Goal: Information Seeking & Learning: Find contact information

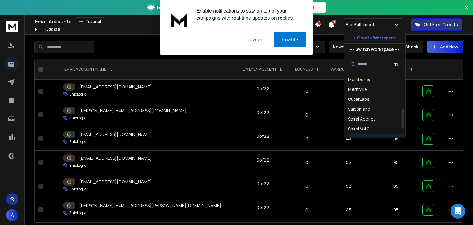
scroll to position [108, 0]
drag, startPoint x: 403, startPoint y: 120, endPoint x: 403, endPoint y: 115, distance: 4.6
click at [403, 115] on div at bounding box center [403, 118] width 2 height 19
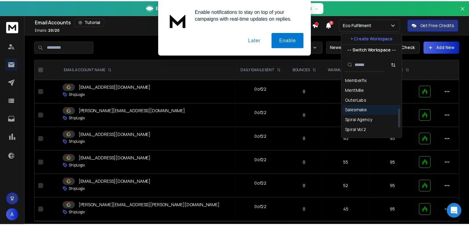
scroll to position [107, 0]
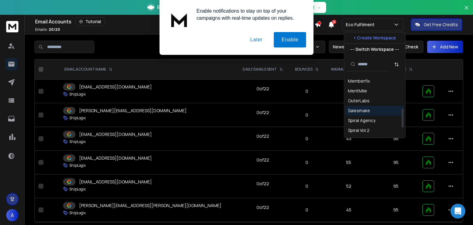
click at [402, 115] on div at bounding box center [403, 118] width 2 height 19
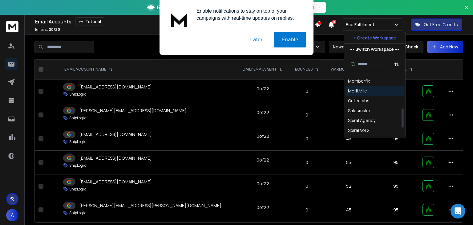
click at [361, 92] on div "MeritMile" at bounding box center [357, 91] width 19 height 6
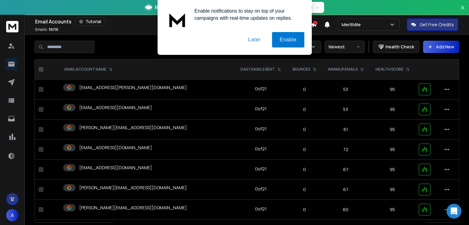
click at [255, 40] on button "Later" at bounding box center [254, 39] width 28 height 15
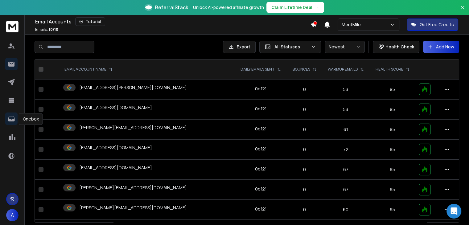
click at [11, 117] on icon at bounding box center [11, 118] width 7 height 7
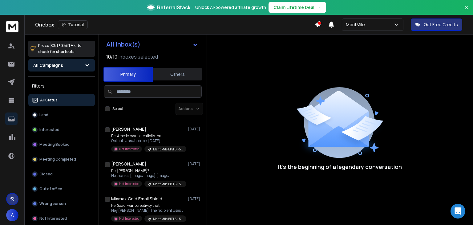
click at [65, 65] on button "All Campaigns" at bounding box center [61, 65] width 67 height 12
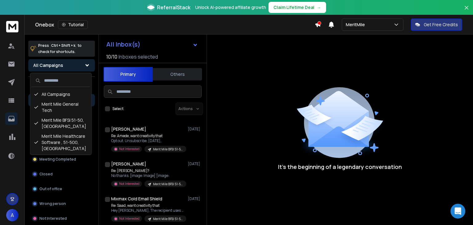
click at [69, 64] on button "All Campaigns" at bounding box center [61, 65] width 67 height 12
click at [178, 29] on div "Onebox Tutorial MeritMile Get Free Credits" at bounding box center [236, 25] width 473 height 20
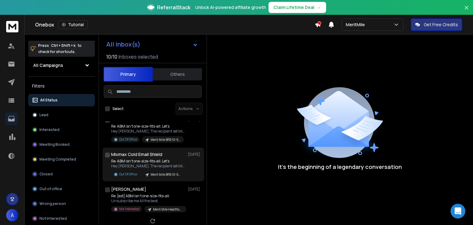
scroll to position [456, 0]
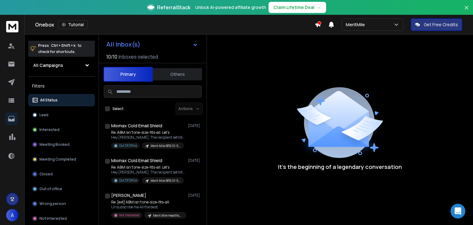
click at [248, 165] on div "It’s the beginning of a legendary conversation" at bounding box center [340, 130] width 266 height 191
click at [265, 189] on div "It’s the beginning of a legendary conversation" at bounding box center [340, 130] width 266 height 191
click at [67, 100] on button "All Status" at bounding box center [61, 100] width 67 height 12
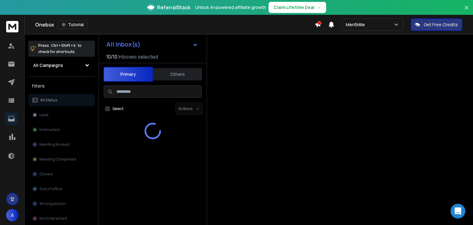
scroll to position [0, 0]
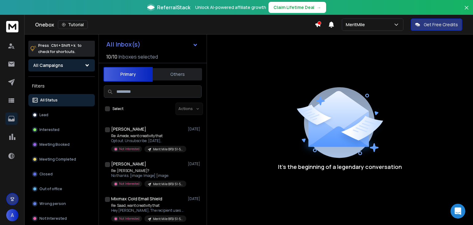
click at [84, 61] on button "All Campaigns" at bounding box center [61, 65] width 67 height 12
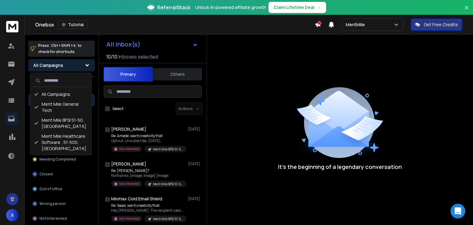
click at [83, 61] on button "All Campaigns" at bounding box center [61, 65] width 67 height 12
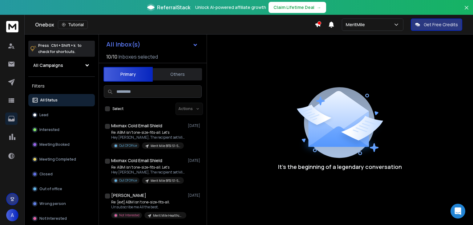
scroll to position [456, 0]
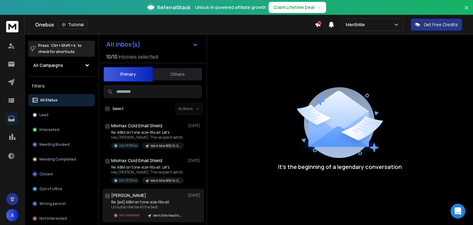
click at [152, 202] on p "Re: [ext] ABM isn’t one-size-fits-all." at bounding box center [148, 202] width 74 height 5
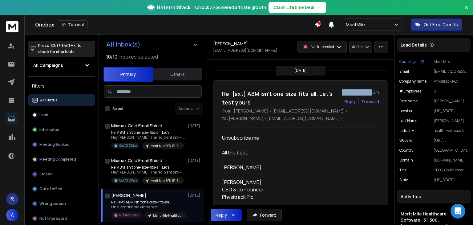
drag, startPoint x: 326, startPoint y: 90, endPoint x: 356, endPoint y: 93, distance: 30.6
click at [356, 93] on p "[DATE] : 08:39 pm" at bounding box center [360, 92] width 37 height 6
copy p "[DATE]"
click at [436, 61] on p "Merit Mile Healthcare Software , 51-500, [GEOGRAPHIC_DATA]" at bounding box center [451, 61] width 35 height 5
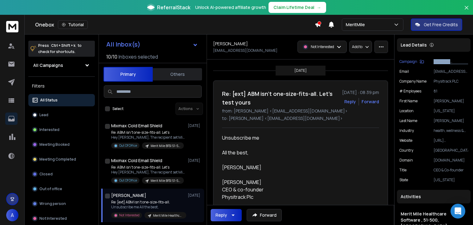
click at [436, 61] on p "Merit Mile Healthcare Software , 51-500, [GEOGRAPHIC_DATA]" at bounding box center [451, 61] width 35 height 5
copy p "Merit Mile Healthcare Software , 51-500, [GEOGRAPHIC_DATA]"
click at [440, 99] on p "[PERSON_NAME]" at bounding box center [451, 101] width 35 height 5
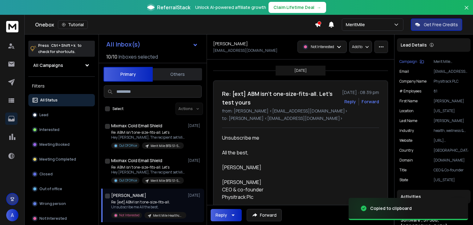
click at [437, 170] on p "CEO & Co-founder" at bounding box center [451, 170] width 35 height 5
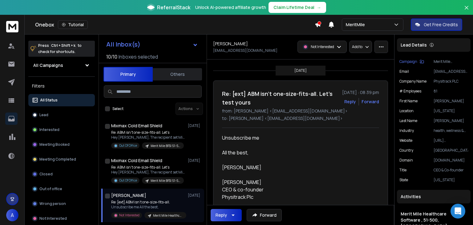
click at [440, 83] on p "Physitrack PLC" at bounding box center [451, 81] width 35 height 5
click at [434, 70] on p "[EMAIL_ADDRESS][DOMAIN_NAME]" at bounding box center [451, 71] width 35 height 5
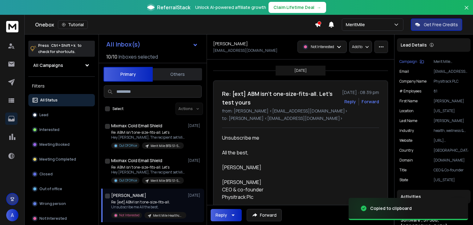
click at [441, 139] on p "[URL][DOMAIN_NAME]" at bounding box center [451, 140] width 35 height 5
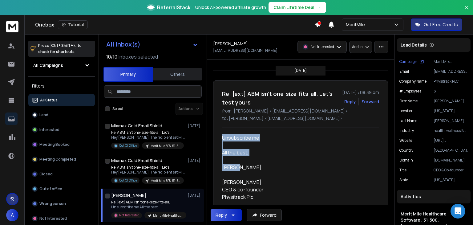
drag, startPoint x: 220, startPoint y: 135, endPoint x: 259, endPoint y: 170, distance: 52.4
copy div "Unsubscribe me All the best, [PERSON_NAME]"
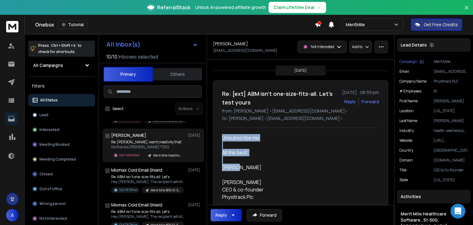
scroll to position [395, 0]
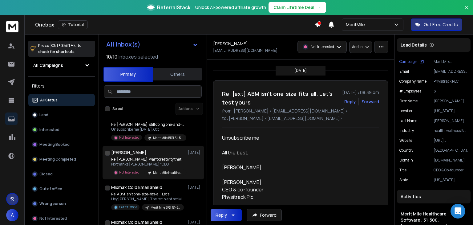
click at [128, 160] on p "Re: [PERSON_NAME], want creativity that" at bounding box center [148, 159] width 74 height 5
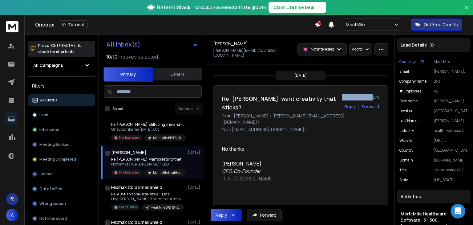
drag, startPoint x: 325, startPoint y: 92, endPoint x: 357, endPoint y: 93, distance: 32.4
click at [357, 94] on div "Re: [PERSON_NAME], want creativity that sticks? [DATE] : 05:30 pm Reply Forward" at bounding box center [300, 102] width 157 height 17
copy p "[DATE]"
click at [442, 62] on p "Merit Mile Healthcare Software , 51-500, [GEOGRAPHIC_DATA]" at bounding box center [451, 61] width 35 height 5
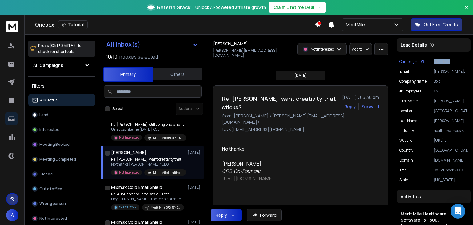
click at [442, 62] on p "Merit Mile Healthcare Software , 51-500, [GEOGRAPHIC_DATA]" at bounding box center [451, 61] width 35 height 5
copy p "Merit Mile Healthcare Software , 51-500, [GEOGRAPHIC_DATA]"
click at [439, 100] on p "[PERSON_NAME]" at bounding box center [451, 101] width 35 height 5
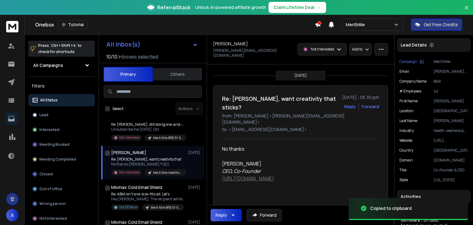
click at [438, 121] on p "[PERSON_NAME]" at bounding box center [451, 120] width 35 height 5
click at [440, 170] on p "Co-Founder & CEO" at bounding box center [451, 170] width 35 height 5
click at [436, 81] on p "Bold" at bounding box center [451, 81] width 35 height 5
click at [446, 72] on p "[PERSON_NAME][EMAIL_ADDRESS][DOMAIN_NAME]" at bounding box center [451, 71] width 35 height 5
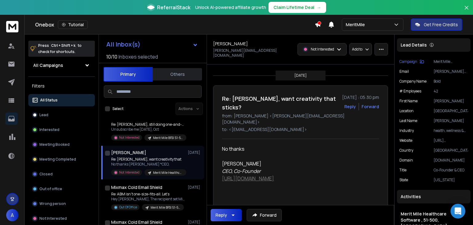
click at [450, 139] on p "[URL][DOMAIN_NAME]" at bounding box center [451, 140] width 35 height 5
drag, startPoint x: 222, startPoint y: 136, endPoint x: 248, endPoint y: 132, distance: 26.1
copy div "No thanks"
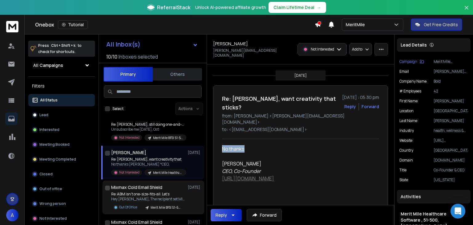
scroll to position [333, 0]
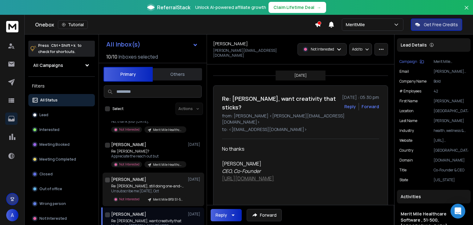
click at [125, 182] on h1 "[PERSON_NAME]" at bounding box center [128, 179] width 35 height 6
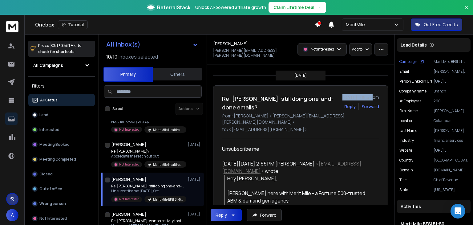
drag, startPoint x: 326, startPoint y: 91, endPoint x: 357, endPoint y: 93, distance: 31.2
click at [357, 94] on div "Re: [PERSON_NAME], still doing one-and-done emails? [DATE] : 08:57 pm Reply For…" at bounding box center [300, 102] width 157 height 17
copy p "[DATE]"
click at [442, 60] on p "Merit Mile BFSI 51-50, [GEOGRAPHIC_DATA]" at bounding box center [451, 61] width 35 height 5
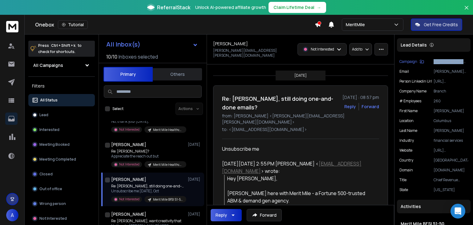
click at [442, 60] on p "Merit Mile BFSI 51-50, [GEOGRAPHIC_DATA]" at bounding box center [451, 61] width 35 height 5
copy p "Merit Mile BFSI 51-50, [GEOGRAPHIC_DATA]"
click at [439, 129] on p "[PERSON_NAME]" at bounding box center [451, 130] width 35 height 5
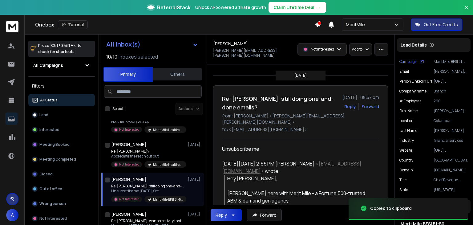
click at [436, 180] on p "Chief Revenue Officer (CRO)" at bounding box center [451, 180] width 35 height 5
drag, startPoint x: 434, startPoint y: 91, endPoint x: 435, endPoint y: 88, distance: 3.3
click at [435, 89] on p "Branch" at bounding box center [451, 91] width 35 height 5
click at [443, 71] on p "[PERSON_NAME][EMAIL_ADDRESS][PERSON_NAME][DOMAIN_NAME]" at bounding box center [451, 71] width 35 height 5
click at [438, 151] on p "[URL][DOMAIN_NAME]" at bounding box center [451, 150] width 35 height 5
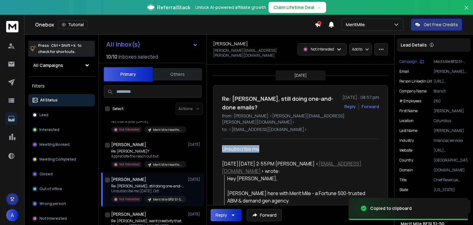
drag, startPoint x: 221, startPoint y: 136, endPoint x: 286, endPoint y: 136, distance: 65.0
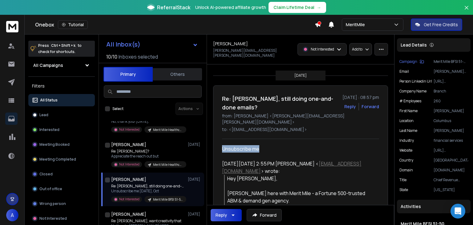
copy div "Unsubscribe me"
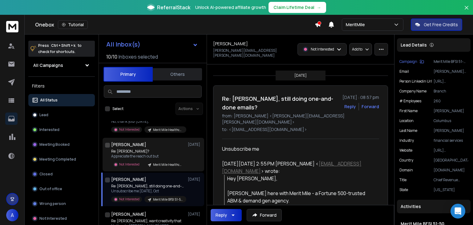
click at [143, 141] on div "[PERSON_NAME] [DATE] Re: [PERSON_NAME]? Appreciate the reach out but Not Intere…" at bounding box center [154, 155] width 102 height 34
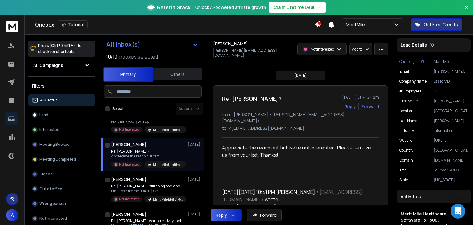
click at [439, 60] on p "Merit Mile Healthcare Software , 51-500, [GEOGRAPHIC_DATA]" at bounding box center [451, 61] width 35 height 5
copy p "Merit Mile Healthcare Software , 51-500, [GEOGRAPHIC_DATA]"
click at [438, 120] on p "[PERSON_NAME]" at bounding box center [451, 120] width 35 height 5
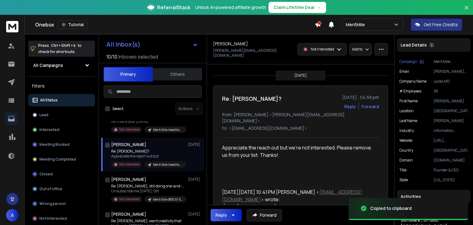
click at [445, 170] on p "Founder & CEO" at bounding box center [451, 170] width 35 height 5
click at [435, 84] on div "Campaign Merit Mile Healthcare Software , 51-500, [GEOGRAPHIC_DATA] Email [PERS…" at bounding box center [434, 121] width 74 height 138
click at [438, 80] on p "Lasso MD" at bounding box center [451, 81] width 35 height 5
click at [451, 68] on div "Campaign Merit Mile Healthcare Software , 51-500, [GEOGRAPHIC_DATA] Email [PERS…" at bounding box center [434, 121] width 74 height 138
click at [451, 71] on p "[PERSON_NAME][EMAIL_ADDRESS][DOMAIN_NAME]" at bounding box center [451, 71] width 35 height 5
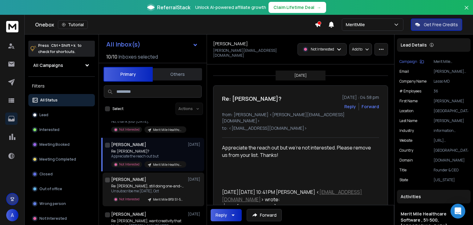
click at [136, 192] on p "Unsubscribe me [DATE], Oct" at bounding box center [148, 191] width 74 height 5
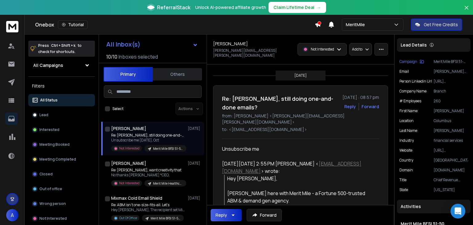
scroll to position [395, 0]
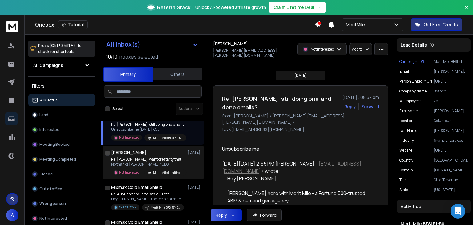
click at [150, 161] on p "Re: [PERSON_NAME], want creativity that" at bounding box center [148, 159] width 74 height 5
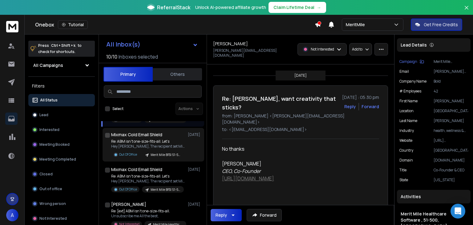
scroll to position [456, 0]
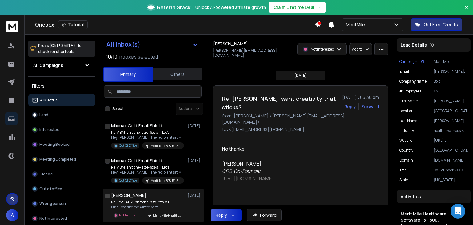
click at [151, 191] on div "[PERSON_NAME] [DATE] Re: [ext] ABM isn’t one-size-fits-all. Unsubscribe me All …" at bounding box center [154, 206] width 102 height 34
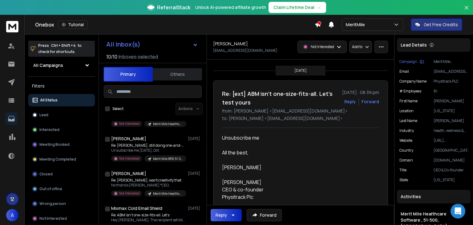
scroll to position [333, 0]
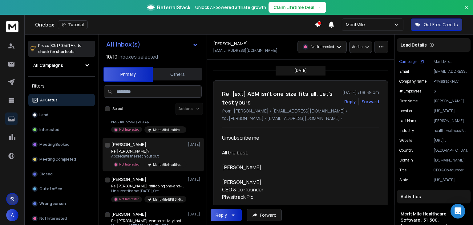
click at [154, 152] on p "Re: [PERSON_NAME]?" at bounding box center [148, 151] width 74 height 5
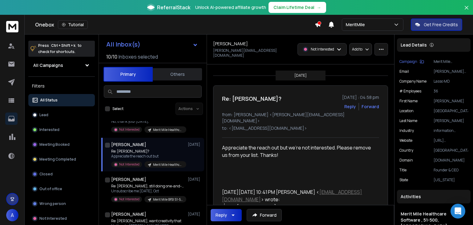
click at [444, 171] on p "Founder & CEO" at bounding box center [451, 170] width 35 height 5
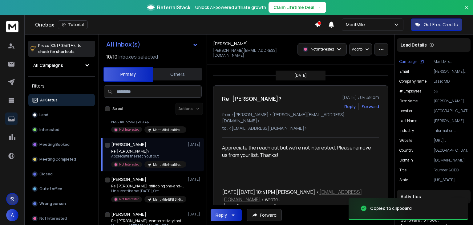
click at [436, 140] on p "[URL][DOMAIN_NAME]" at bounding box center [451, 140] width 35 height 5
drag, startPoint x: 223, startPoint y: 133, endPoint x: 313, endPoint y: 138, distance: 90.8
click at [313, 144] on div "Appreciate the reach out but we're not interested. Please remove us from your l…" at bounding box center [298, 151] width 152 height 15
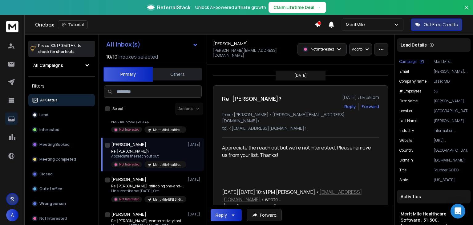
click at [286, 148] on div "Appreciate the reach out but we're not interested. Please remove us from your l…" at bounding box center [298, 155] width 152 height 22
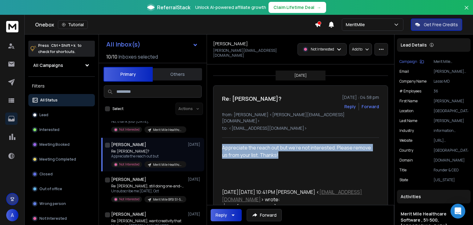
drag, startPoint x: 233, startPoint y: 140, endPoint x: 312, endPoint y: 142, distance: 79.6
click at [312, 144] on div "Appreciate the reach out but we're not interested. Please remove us from your l…" at bounding box center [298, 151] width 152 height 15
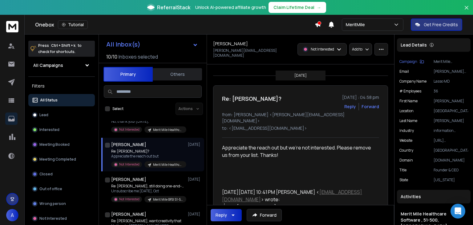
click at [145, 119] on div "Select Actions [PERSON_NAME] [DATE] Re: Amede, want creativity that Opt out. Un…" at bounding box center [153, 185] width 108 height 205
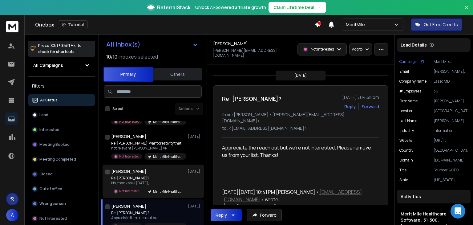
click at [129, 170] on h1 "[PERSON_NAME]" at bounding box center [128, 171] width 35 height 6
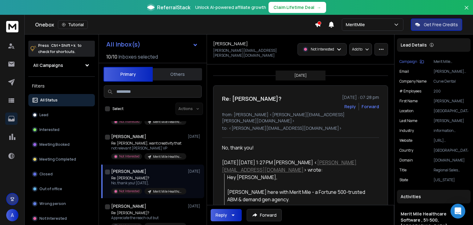
click at [446, 60] on p "Merit Mile Healthcare Software , 51-500, [GEOGRAPHIC_DATA]" at bounding box center [451, 61] width 35 height 5
click at [434, 58] on div "Campaign Merit Mile Healthcare Software , 51-500, [GEOGRAPHIC_DATA] Email [EMAI…" at bounding box center [434, 121] width 74 height 138
click at [436, 60] on p "Merit Mile Healthcare Software , 51-500, [GEOGRAPHIC_DATA]" at bounding box center [451, 61] width 35 height 5
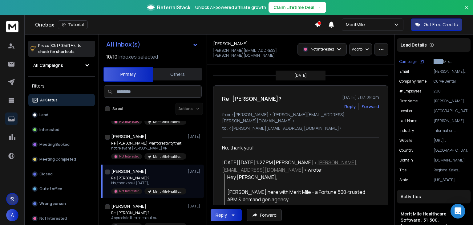
click at [436, 60] on p "Merit Mile Healthcare Software , 51-500, [GEOGRAPHIC_DATA]" at bounding box center [451, 61] width 35 height 5
click at [440, 120] on p "[PERSON_NAME]" at bounding box center [451, 120] width 35 height 5
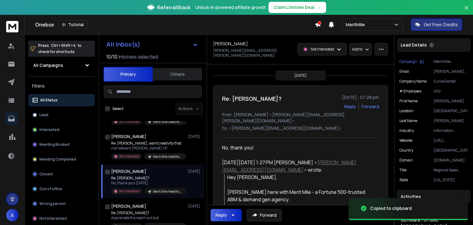
click at [440, 171] on p "Regional Sales Director" at bounding box center [451, 170] width 35 height 5
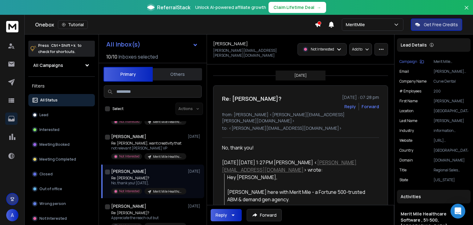
click at [436, 80] on p "Curve Dental" at bounding box center [451, 81] width 35 height 5
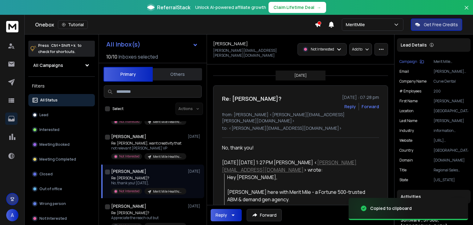
click at [438, 69] on p "[PERSON_NAME][EMAIL_ADDRESS][PERSON_NAME][DOMAIN_NAME]" at bounding box center [451, 71] width 35 height 5
click at [439, 141] on p "[URL][DOMAIN_NAME]" at bounding box center [451, 140] width 35 height 5
drag, startPoint x: 220, startPoint y: 137, endPoint x: 278, endPoint y: 136, distance: 57.6
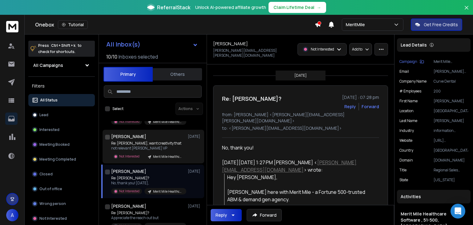
click at [179, 138] on div "[PERSON_NAME] [DATE]" at bounding box center [156, 136] width 91 height 6
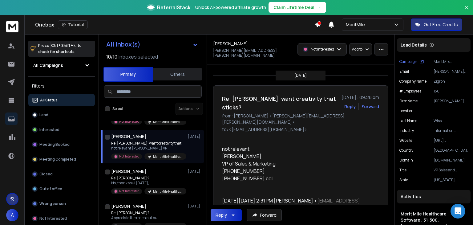
click at [441, 60] on p "Merit Mile Healthcare Software , 51-500, [GEOGRAPHIC_DATA]" at bounding box center [451, 61] width 35 height 5
click at [438, 120] on p "Wiss" at bounding box center [451, 120] width 35 height 5
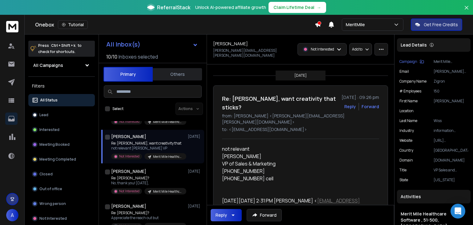
click at [452, 171] on p "VP Sales and Marketing" at bounding box center [451, 170] width 35 height 5
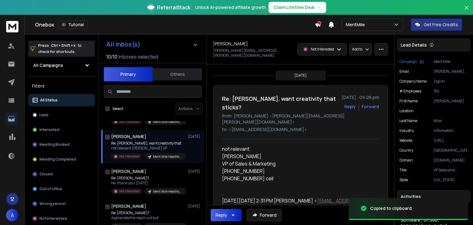
click at [441, 79] on p "Zigron" at bounding box center [451, 81] width 35 height 5
click at [442, 70] on p "[PERSON_NAME][EMAIL_ADDRESS][PERSON_NAME][DOMAIN_NAME]" at bounding box center [451, 71] width 35 height 5
click at [440, 139] on p "[URL][DOMAIN_NAME]" at bounding box center [451, 140] width 35 height 5
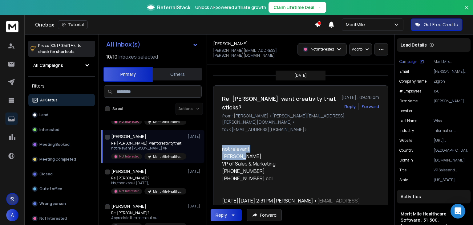
drag, startPoint x: 222, startPoint y: 135, endPoint x: 257, endPoint y: 142, distance: 36.3
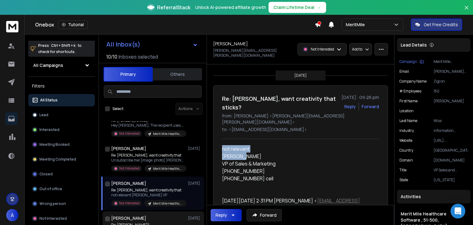
scroll to position [210, 0]
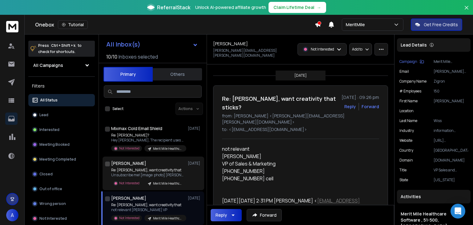
click at [174, 165] on div "[PERSON_NAME] [DATE]" at bounding box center [156, 163] width 91 height 6
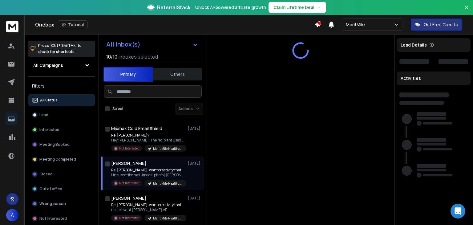
scroll to position [148, 0]
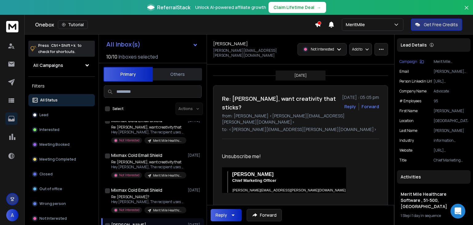
click at [434, 61] on p "Merit Mile Healthcare Software , 51-500, [GEOGRAPHIC_DATA]" at bounding box center [451, 61] width 35 height 5
click at [436, 59] on div "Campaign Merit Mile Healthcare Software , 51-500, [GEOGRAPHIC_DATA] Email [PERS…" at bounding box center [434, 111] width 74 height 118
click at [438, 60] on p "Merit Mile Healthcare Software , 51-500, [GEOGRAPHIC_DATA]" at bounding box center [451, 61] width 35 height 5
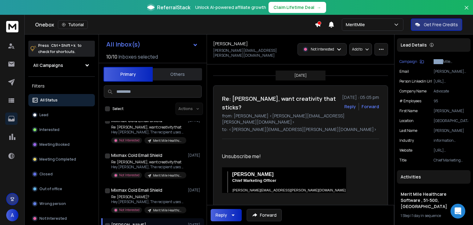
click at [438, 60] on p "Merit Mile Healthcare Software , 51-500, [GEOGRAPHIC_DATA]" at bounding box center [451, 61] width 35 height 5
click at [440, 111] on p "[PERSON_NAME]" at bounding box center [451, 111] width 35 height 5
click at [440, 160] on p "Chief Marketing Officer" at bounding box center [451, 160] width 35 height 5
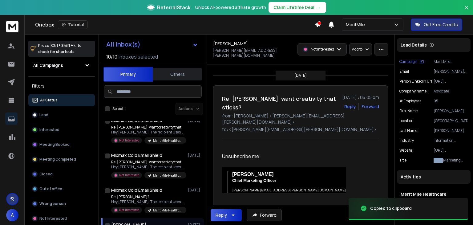
click at [440, 160] on p "Chief Marketing Officer" at bounding box center [451, 160] width 35 height 5
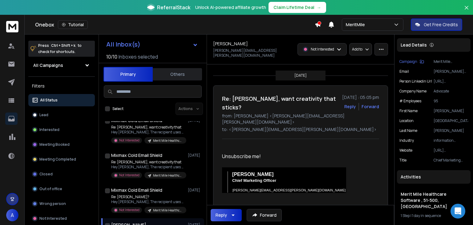
click at [443, 91] on p "Advocate" at bounding box center [451, 91] width 35 height 5
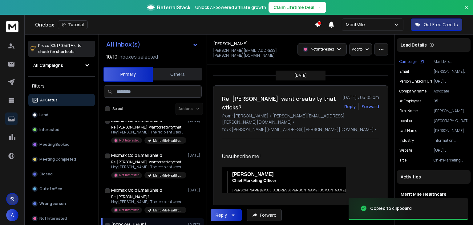
click at [439, 71] on p "[PERSON_NAME][EMAIL_ADDRESS][PERSON_NAME][DOMAIN_NAME]" at bounding box center [451, 71] width 35 height 5
click at [435, 151] on p "[URL][DOMAIN_NAME]" at bounding box center [451, 150] width 35 height 5
drag, startPoint x: 219, startPoint y: 147, endPoint x: 275, endPoint y: 149, distance: 55.5
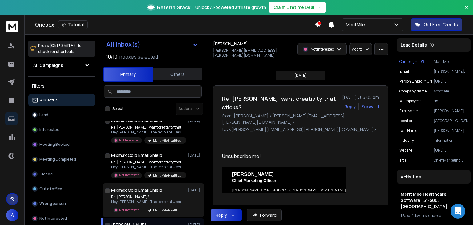
click at [126, 195] on p "Re: [PERSON_NAME]?" at bounding box center [148, 196] width 74 height 5
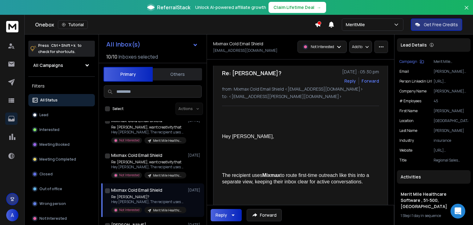
scroll to position [0, 0]
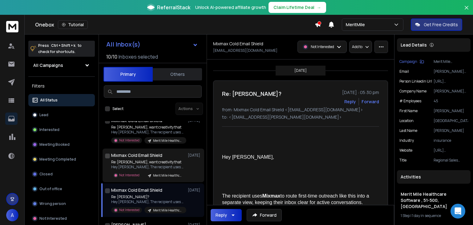
click at [141, 158] on div "Mixmax Cold Email Shield [DATE] Re: [PERSON_NAME], want creativity that Hey [PE…" at bounding box center [156, 165] width 91 height 26
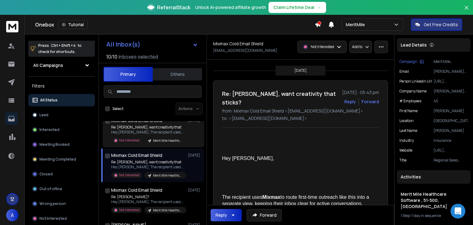
click at [152, 124] on div "Mixmax Cold Email Shield [DATE] Re: [PERSON_NAME], want creativity that Hey [PE…" at bounding box center [156, 130] width 91 height 26
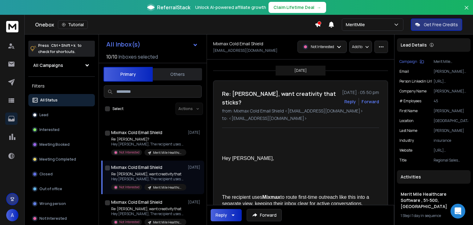
scroll to position [86, 0]
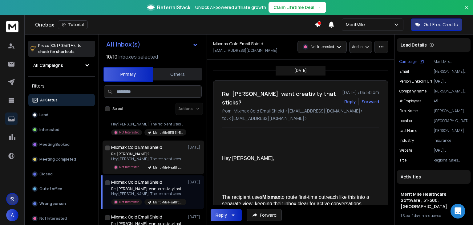
click at [137, 154] on p "Re: [PERSON_NAME]?" at bounding box center [148, 154] width 74 height 5
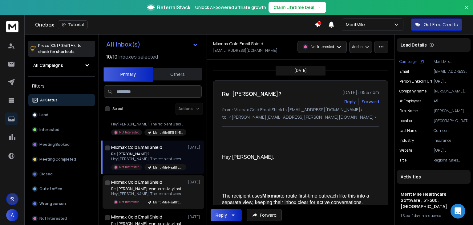
scroll to position [25, 0]
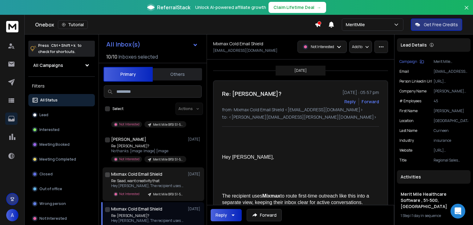
click at [133, 178] on p "Re: Saad, want creativity that" at bounding box center [148, 180] width 74 height 5
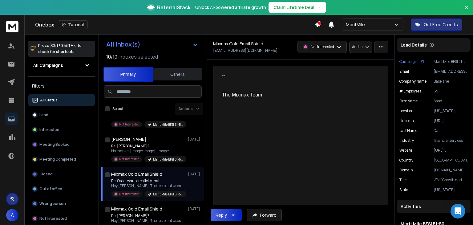
scroll to position [278, 0]
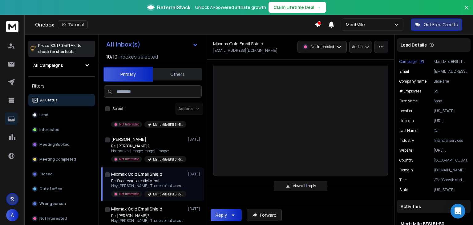
click at [306, 187] on span "1" at bounding box center [307, 185] width 2 height 5
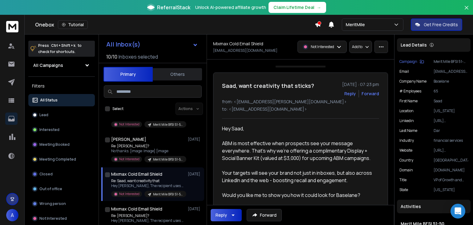
scroll to position [463, 0]
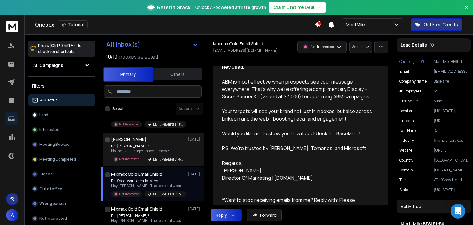
click at [149, 141] on div "[PERSON_NAME] [DATE]" at bounding box center [156, 139] width 91 height 6
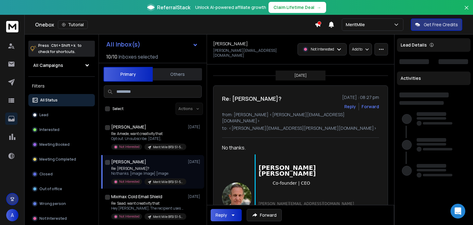
scroll to position [0, 0]
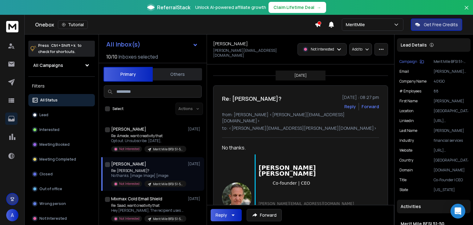
click at [451, 61] on p "Merit Mile BFSI 51-50, [GEOGRAPHIC_DATA]" at bounding box center [451, 61] width 35 height 5
click at [435, 130] on p "[PERSON_NAME]" at bounding box center [451, 130] width 35 height 5
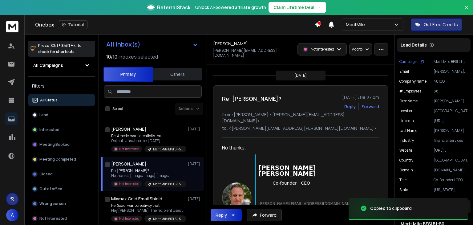
drag, startPoint x: 435, startPoint y: 181, endPoint x: 414, endPoint y: 136, distance: 49.5
click at [435, 181] on p "Co-Founder | CEO" at bounding box center [451, 180] width 35 height 5
click at [435, 79] on p "401GO" at bounding box center [451, 81] width 35 height 5
click at [436, 71] on p "[PERSON_NAME][EMAIL_ADDRESS][DOMAIN_NAME]" at bounding box center [451, 71] width 35 height 5
click at [444, 149] on p "[URL][DOMAIN_NAME]" at bounding box center [451, 150] width 35 height 5
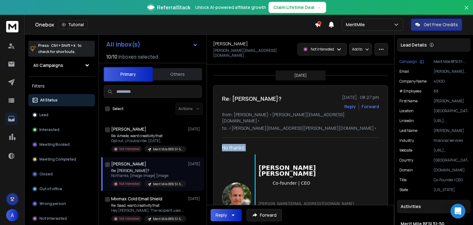
drag, startPoint x: 215, startPoint y: 138, endPoint x: 282, endPoint y: 140, distance: 66.9
click at [279, 144] on div "No thanks." at bounding box center [298, 147] width 152 height 7
drag, startPoint x: 218, startPoint y: 133, endPoint x: 247, endPoint y: 133, distance: 28.4
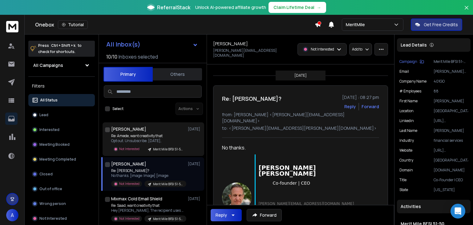
click at [126, 132] on div "[PERSON_NAME] [DATE] Re: Amede, want creativity that Opt out. Unsubscribe. [DAT…" at bounding box center [156, 139] width 91 height 26
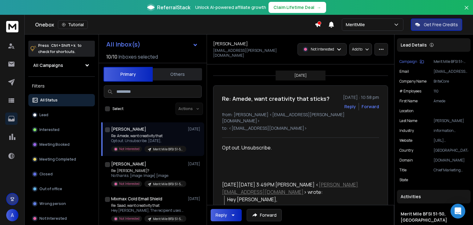
click at [441, 61] on p "Merit Mile BFSI 51-50, [GEOGRAPHIC_DATA]" at bounding box center [451, 61] width 35 height 5
click at [444, 122] on p "[PERSON_NAME]" at bounding box center [451, 120] width 35 height 5
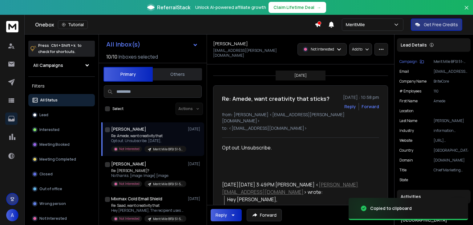
click at [446, 170] on p "Chief Marketing Officer" at bounding box center [451, 170] width 35 height 5
click at [440, 79] on p "BriteCore" at bounding box center [451, 81] width 35 height 5
click at [439, 72] on p "[EMAIL_ADDRESS][PERSON_NAME][DOMAIN_NAME]" at bounding box center [451, 71] width 35 height 5
click at [458, 140] on p "[URL][DOMAIN_NAME]" at bounding box center [451, 140] width 35 height 5
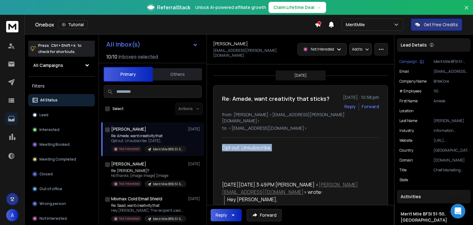
drag, startPoint x: 217, startPoint y: 137, endPoint x: 294, endPoint y: 137, distance: 77.4
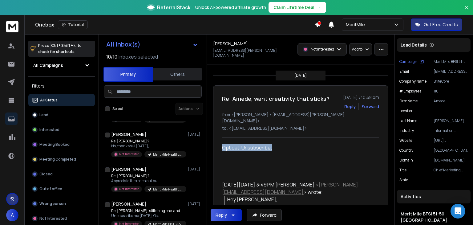
scroll to position [456, 0]
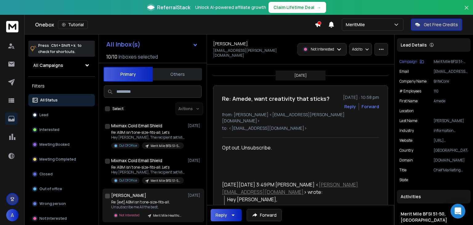
click at [172, 202] on p "Re: [ext] ABM isn’t one-size-fits-all." at bounding box center [148, 202] width 74 height 5
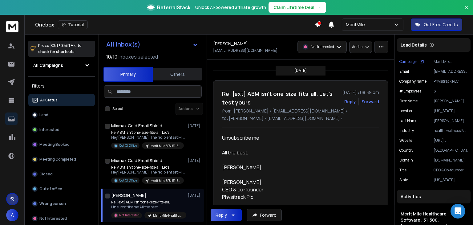
click at [197, 110] on div "Actions" at bounding box center [189, 109] width 27 height 12
click at [131, 108] on div "Select Actions" at bounding box center [153, 107] width 108 height 15
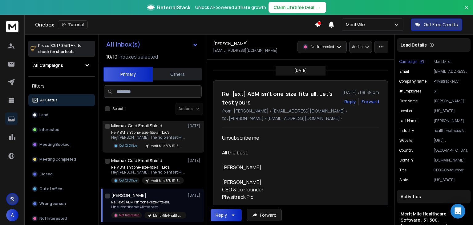
click at [142, 124] on h1 "Mixmax Cold Email Shield" at bounding box center [136, 126] width 51 height 6
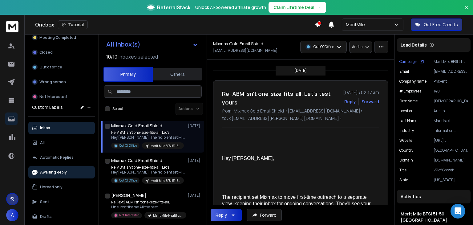
scroll to position [123, 0]
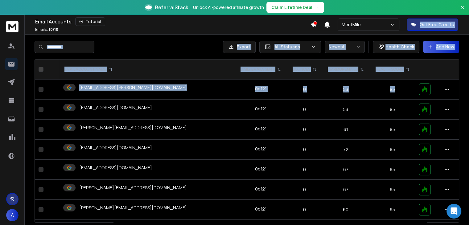
drag, startPoint x: 0, startPoint y: 0, endPoint x: 473, endPoint y: 219, distance: 521.6
click at [466, 199] on div "Email Accounts Tutorial Emails : 10 / 10 MeritMile Get Free Credits Export All …" at bounding box center [234, 122] width 469 height 214
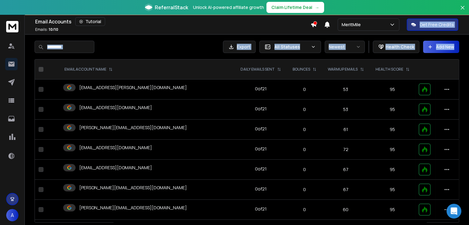
click at [182, 41] on div at bounding box center [127, 47] width 185 height 12
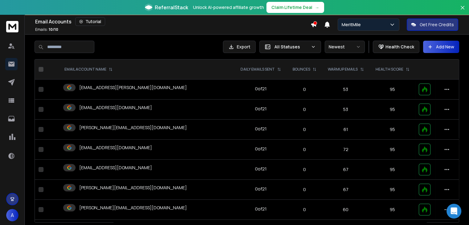
click at [381, 23] on div "MeritMile" at bounding box center [369, 25] width 54 height 6
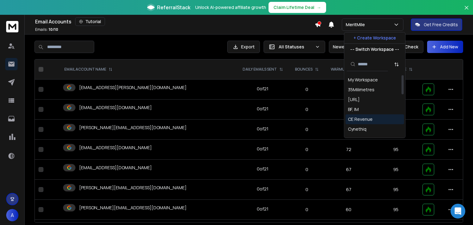
click at [391, 119] on div "CE Revenue" at bounding box center [375, 119] width 59 height 10
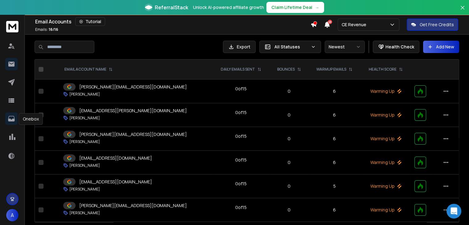
click at [10, 115] on link at bounding box center [11, 119] width 12 height 12
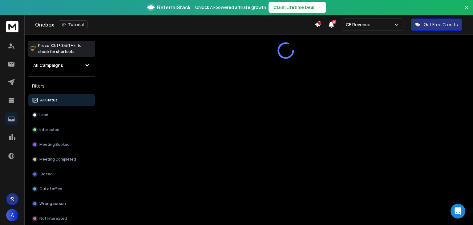
click at [66, 72] on div "Press Ctrl + Shift + k to check for shortcuts. All Campaigns All Campaigns Filt…" at bounding box center [62, 147] width 74 height 225
click at [63, 68] on button "All Campaigns" at bounding box center [61, 65] width 67 height 12
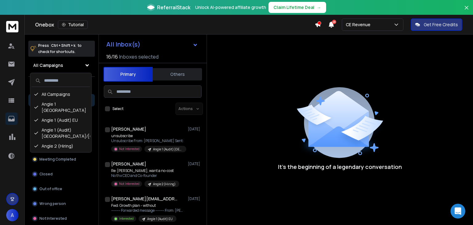
click at [258, 130] on div "It’s the beginning of a legendary conversation" at bounding box center [340, 130] width 266 height 191
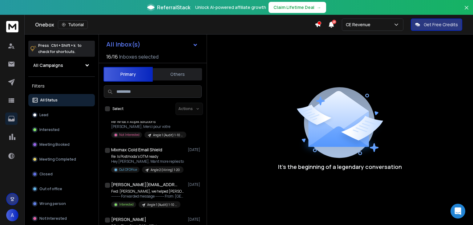
scroll to position [1153, 0]
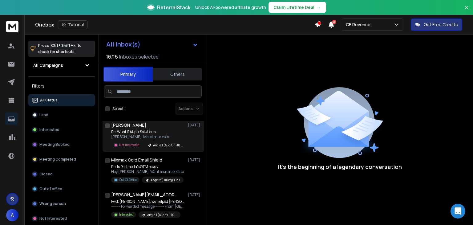
click at [165, 138] on p "Bonjour Chris, Merci pour votre" at bounding box center [148, 136] width 74 height 5
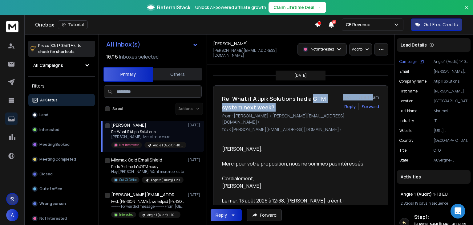
drag, startPoint x: 319, startPoint y: 90, endPoint x: 353, endPoint y: 92, distance: 33.4
click at [354, 94] on div "Re: What if Atipik Solutions had a GTM system next week? 1 September 2025 : 08:…" at bounding box center [300, 102] width 157 height 17
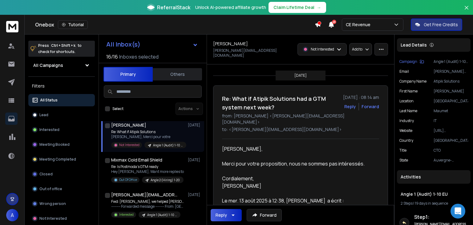
click at [326, 113] on p "from: Laurent Maumet <laurent.maumet@atipik-solutions.com>" at bounding box center [300, 119] width 157 height 12
drag, startPoint x: 322, startPoint y: 92, endPoint x: 357, endPoint y: 92, distance: 35.4
click at [357, 94] on p "1 September 2025 : 08:14 am" at bounding box center [361, 97] width 36 height 6
copy p "1 September 2025"
click at [450, 60] on p "Angle 1 (Audit) 1-10 EU" at bounding box center [451, 61] width 35 height 5
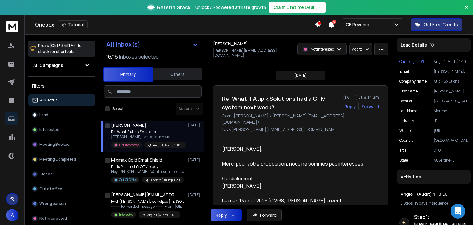
click at [450, 60] on p "Angle 1 (Audit) 1-10 EU" at bounding box center [451, 61] width 35 height 5
copy p "Angle 1 (Audit) 1-10 EU"
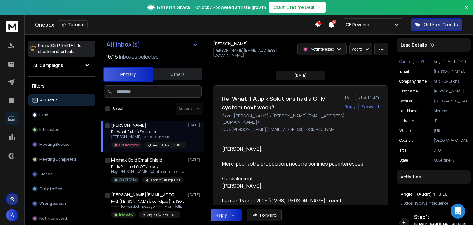
click at [436, 92] on p "Laurent" at bounding box center [451, 91] width 35 height 5
click at [444, 82] on p "Atipik Solutions" at bounding box center [451, 81] width 35 height 5
click at [438, 72] on p "laurent.maumet@atipik-solutions.com" at bounding box center [451, 71] width 35 height 5
click at [447, 130] on p "https://atipik-solutions.com" at bounding box center [451, 130] width 35 height 5
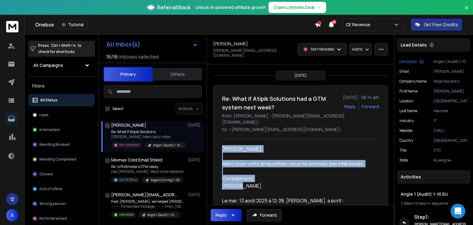
drag, startPoint x: 220, startPoint y: 138, endPoint x: 268, endPoint y: 174, distance: 59.2
copy div "Bonjour Chris, Merci pour votre proposition, nous ne sommes pas intéressés. Cor…"
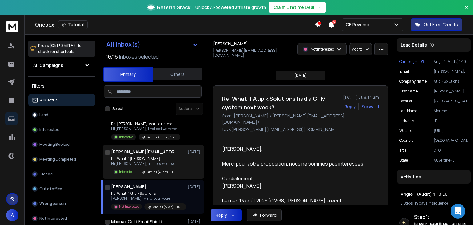
click at [134, 157] on p "Re: What if Quinn AI" at bounding box center [145, 158] width 69 height 5
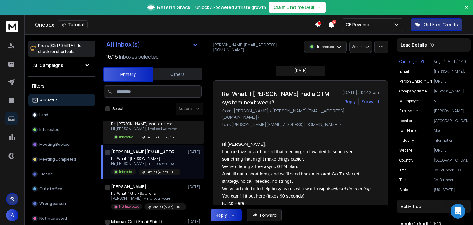
click at [142, 129] on p "Hi Daniel, I noticed we never" at bounding box center [145, 128] width 69 height 5
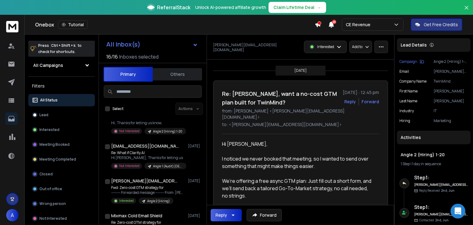
scroll to position [490, 0]
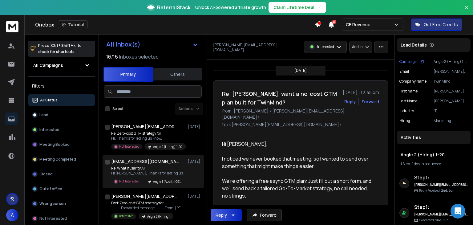
click at [158, 158] on div "joanpba@gmail.com 10 Sep" at bounding box center [156, 161] width 91 height 6
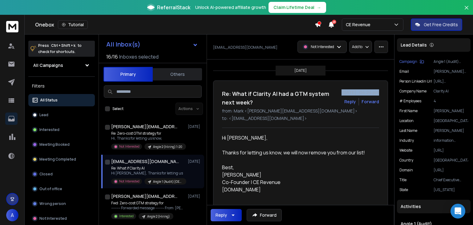
drag, startPoint x: 318, startPoint y: 91, endPoint x: 356, endPoint y: 89, distance: 38.3
copy p "10 September 2025"
click at [453, 57] on div "Campaign Angle 1 (Audit) USA/CA Email joan.bajorek@hireclarity.ai Person Linked…" at bounding box center [434, 126] width 74 height 148
click at [451, 59] on div "Campaign Angle 1 (Audit) USA/CA Email joan.bajorek@hireclarity.ai Person Linked…" at bounding box center [434, 126] width 74 height 148
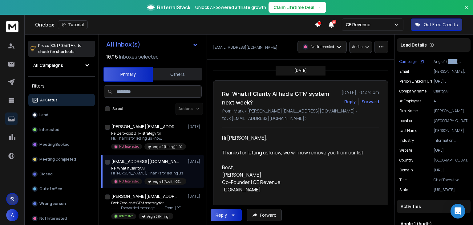
click at [451, 59] on div "Campaign Angle 1 (Audit) USA/CA Email joan.bajorek@hireclarity.ai Person Linked…" at bounding box center [434, 126] width 74 height 148
click at [450, 60] on p "Angle 1 (Audit) USA/CA" at bounding box center [451, 61] width 35 height 5
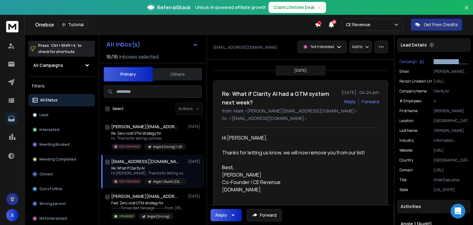
click at [450, 60] on p "Angle 1 (Audit) USA/CA" at bounding box center [451, 61] width 35 height 5
click at [441, 130] on p "Bajorek" at bounding box center [451, 130] width 35 height 5
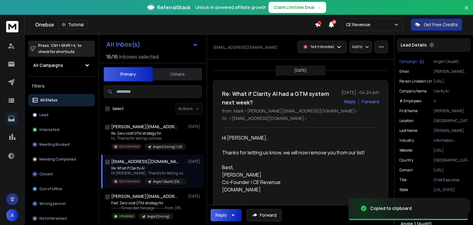
click at [438, 179] on p "Chief Executive Officer" at bounding box center [451, 180] width 35 height 5
click at [440, 92] on p "Clarity AI" at bounding box center [451, 91] width 35 height 5
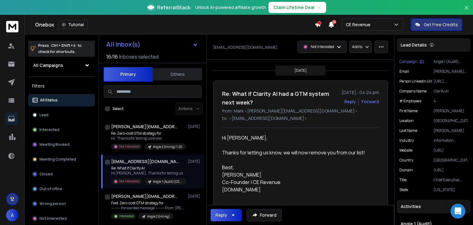
click at [436, 72] on p "joan.bajorek@hireclarity.ai" at bounding box center [451, 71] width 35 height 5
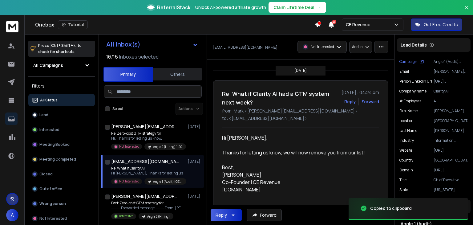
click at [440, 151] on p "https://hireclarity.ai" at bounding box center [451, 150] width 35 height 5
click at [441, 80] on p "http://www.linkedin.com/in/dr-jp" at bounding box center [451, 81] width 35 height 5
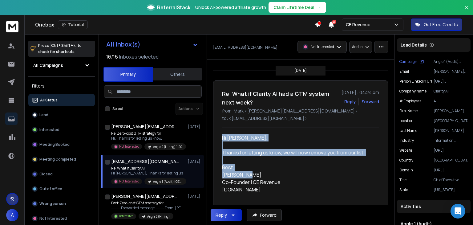
drag, startPoint x: 220, startPoint y: 135, endPoint x: 249, endPoint y: 174, distance: 49.1
copy div "Hi Joan, Thanks for letting us know, we will now remove you from our list! Best…"
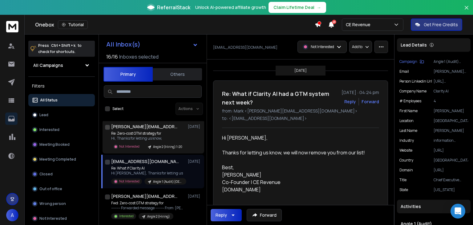
click at [150, 130] on div "ryan@chiirp.com 10 Sep Re: Zero-cost GTM strategy for Hi, Thanks for letting us…" at bounding box center [156, 137] width 91 height 26
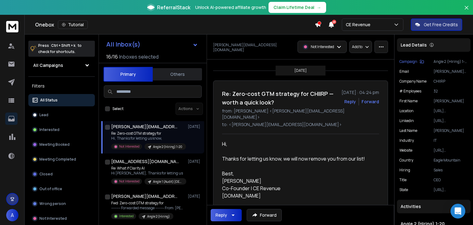
click at [437, 62] on p "Angle 2 (Hiring) 1-20" at bounding box center [451, 61] width 35 height 5
copy p "Angle 2 (Hiring) 1-20"
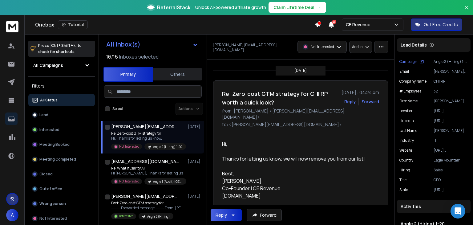
click at [438, 99] on p "Ryan" at bounding box center [451, 101] width 35 height 5
click at [436, 81] on p "CHIIRP" at bounding box center [451, 81] width 35 height 5
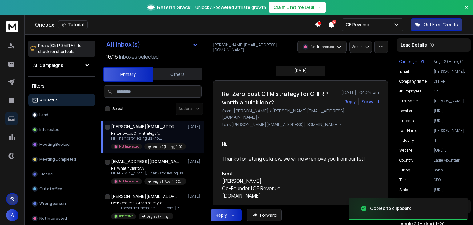
click at [440, 71] on p "ryan@chiirp.com" at bounding box center [451, 71] width 35 height 5
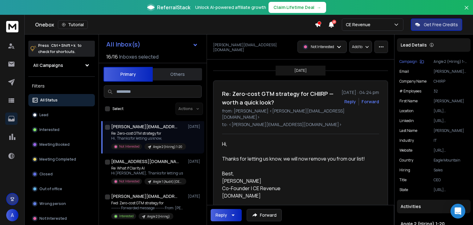
click at [439, 151] on p "https://chiirp.com" at bounding box center [451, 150] width 35 height 5
drag, startPoint x: 219, startPoint y: 135, endPoint x: 267, endPoint y: 173, distance: 61.1
copy div "Hi, Thanks for letting us know, we will now remove you from our list! Best, Chr…"
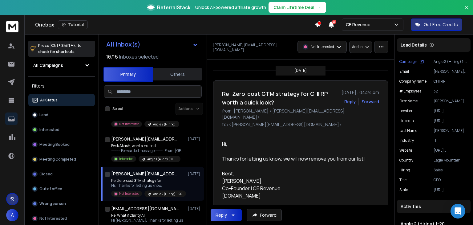
scroll to position [428, 0]
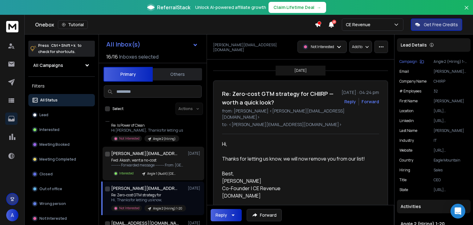
click at [140, 129] on p "Hi Brad, Thanks for letting us" at bounding box center [147, 130] width 72 height 5
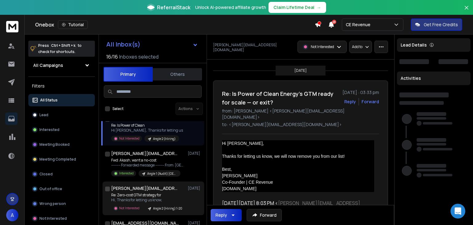
scroll to position [367, 0]
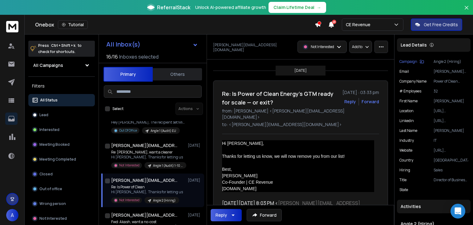
click at [435, 61] on p "Angle 2 (Hiring)" at bounding box center [451, 61] width 35 height 5
copy p "Angle 2 (Hiring)"
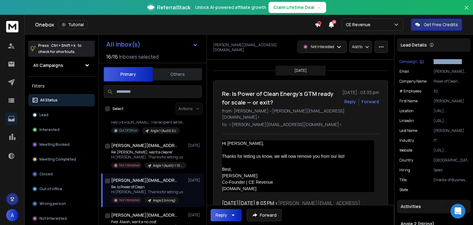
click at [442, 129] on p "Schwartzman" at bounding box center [451, 130] width 35 height 5
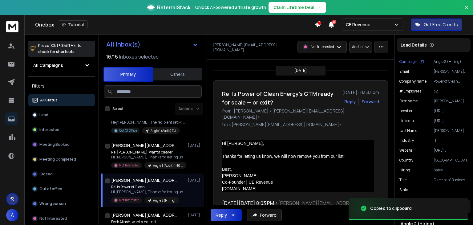
click at [442, 179] on p "Director of Business Development" at bounding box center [451, 180] width 35 height 5
click at [441, 81] on p "Power of Clean Energy" at bounding box center [451, 81] width 35 height 5
click at [442, 68] on div "Campaign Angle 2 (Hiring) Email brad.s@powerofcleanenergy.com Company Name Powe…" at bounding box center [434, 126] width 74 height 148
click at [447, 69] on p "brad.s@powerofcleanenergy.com" at bounding box center [451, 71] width 35 height 5
click at [444, 150] on p "https://powerofcleanenergy.com" at bounding box center [451, 150] width 35 height 5
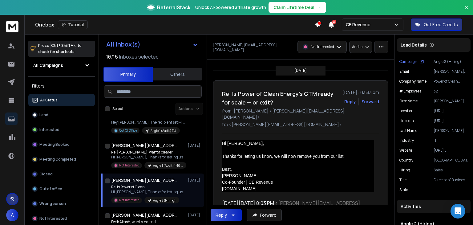
drag, startPoint x: 223, startPoint y: 136, endPoint x: 252, endPoint y: 168, distance: 42.6
copy div "Hi Brad, Thanks for letting us know, we will now remove you from our list! Best…"
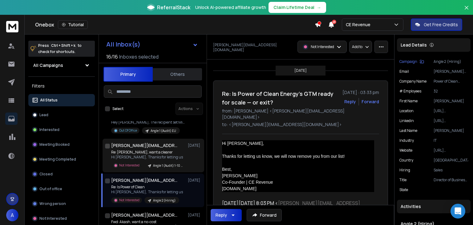
click at [122, 148] on h1 "alan@nuel.ai" at bounding box center [145, 145] width 68 height 6
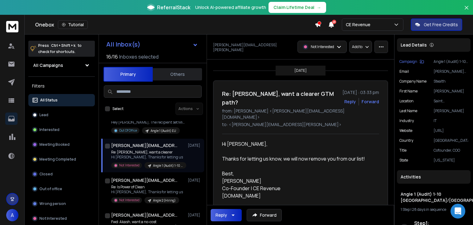
click at [438, 60] on p "Angle 1 (Audit) 1-10 USA/CA" at bounding box center [451, 61] width 35 height 5
copy p "Angle 1 (Audit) 1-10 USA/CA"
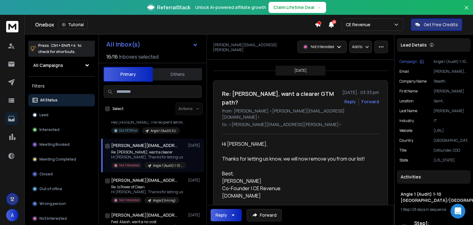
click at [440, 111] on p "Kartchner" at bounding box center [451, 111] width 35 height 5
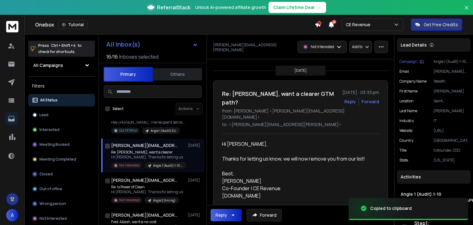
click at [434, 148] on p "Cofounder, COO" at bounding box center [451, 150] width 35 height 5
drag, startPoint x: 437, startPoint y: 82, endPoint x: 367, endPoint y: 31, distance: 86.6
click at [438, 81] on p "Stealth" at bounding box center [451, 81] width 35 height 5
click at [437, 72] on p "alan@nuel.ai" at bounding box center [451, 71] width 35 height 5
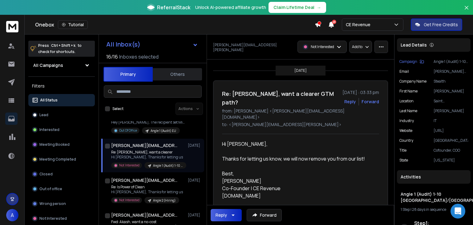
click at [441, 132] on p "http://www.nuel.ai" at bounding box center [451, 130] width 35 height 5
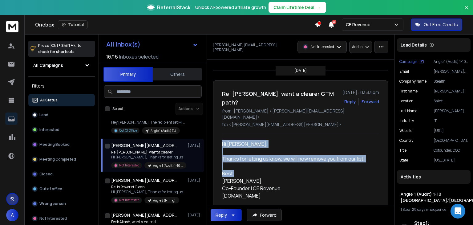
drag, startPoint x: 222, startPoint y: 132, endPoint x: 246, endPoint y: 165, distance: 40.0
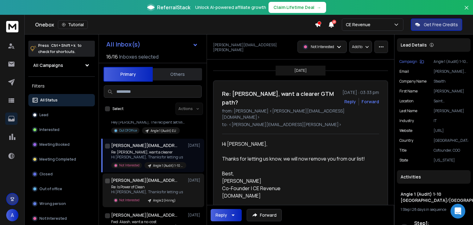
click at [127, 185] on p "Re: Is Power of Clean" at bounding box center [147, 187] width 72 height 5
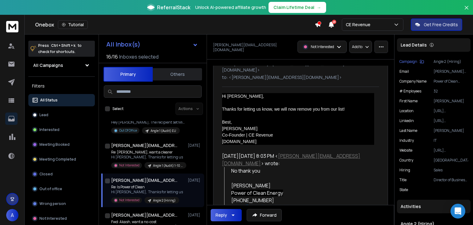
scroll to position [62, 0]
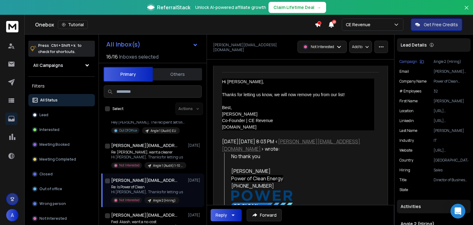
drag, startPoint x: 230, startPoint y: 151, endPoint x: 265, endPoint y: 152, distance: 35.1
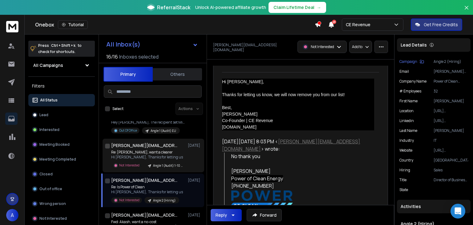
click at [150, 154] on p "Re: Alan, want a clearer" at bounding box center [148, 152] width 74 height 5
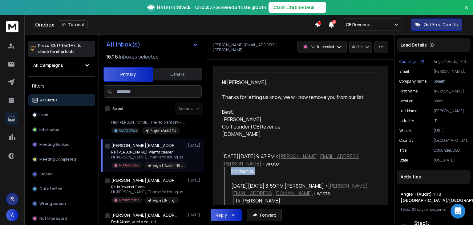
drag, startPoint x: 231, startPoint y: 156, endPoint x: 261, endPoint y: 154, distance: 30.3
click at [262, 167] on div "No thanks." at bounding box center [302, 170] width 143 height 7
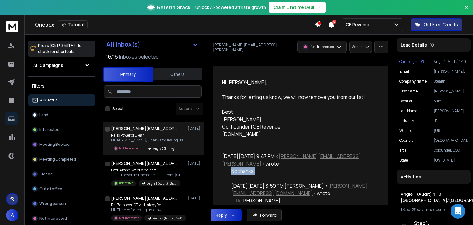
scroll to position [428, 0]
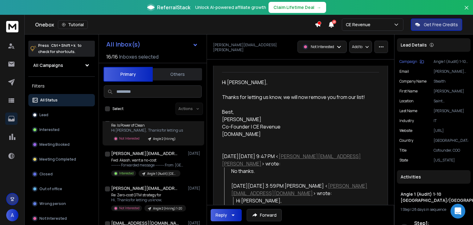
click at [134, 198] on p "Hi, Thanks for letting us know," at bounding box center [148, 200] width 74 height 5
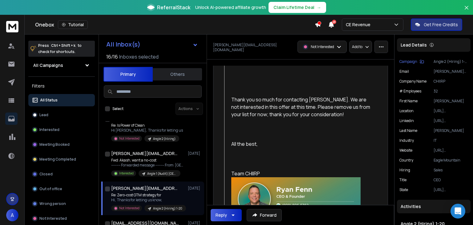
scroll to position [123, 0]
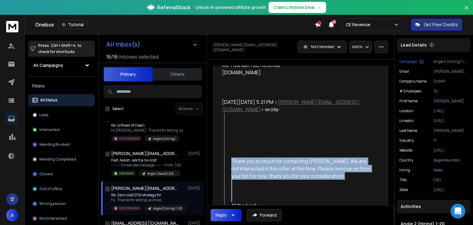
drag, startPoint x: 230, startPoint y: 147, endPoint x: 290, endPoint y: 197, distance: 77.9
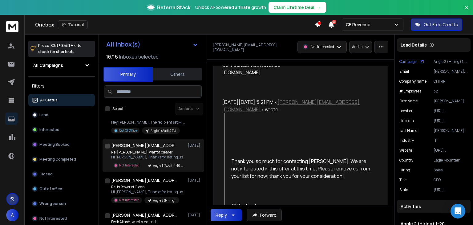
click at [150, 154] on p "Re: Alan, want a clearer" at bounding box center [148, 152] width 74 height 5
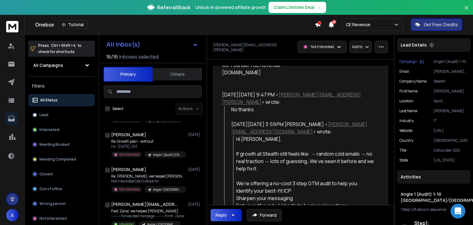
scroll to position [182, 0]
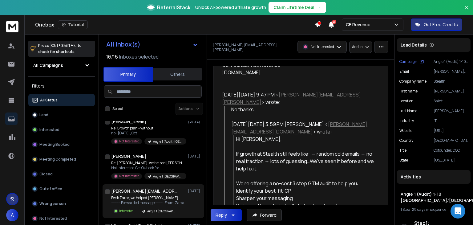
click at [125, 192] on h1 "chris@chriserevenue.com" at bounding box center [145, 191] width 68 height 6
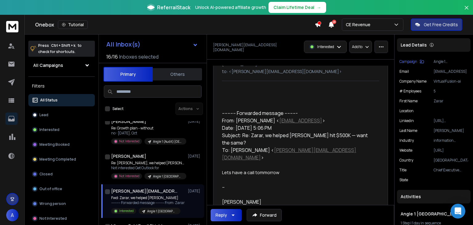
scroll to position [0, 0]
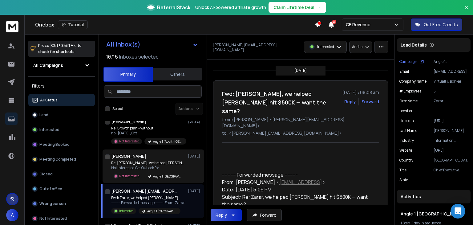
click at [162, 162] on p "Re: Elie, we helped Kepler" at bounding box center [148, 163] width 74 height 5
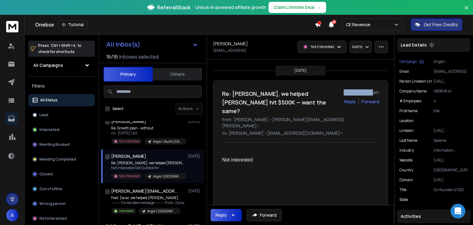
drag, startPoint x: 327, startPoint y: 92, endPoint x: 359, endPoint y: 94, distance: 32.2
click at [359, 94] on div "Re: Elie, we helped Kepler hit $500K — want the same? 2 October 2025 : 11:04 am…" at bounding box center [300, 102] width 157 height 26
click at [445, 59] on div "Campaign Angle 1 UAE Email elie.salame@obsrvr.ai Person Linkedin Url http://www…" at bounding box center [434, 131] width 74 height 158
click at [445, 59] on p "Angle 1 UAE" at bounding box center [451, 61] width 35 height 5
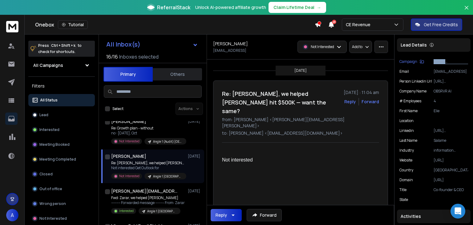
click at [445, 59] on p "Angle 1 UAE" at bounding box center [451, 61] width 35 height 5
click at [436, 140] on p "Salame" at bounding box center [451, 140] width 35 height 5
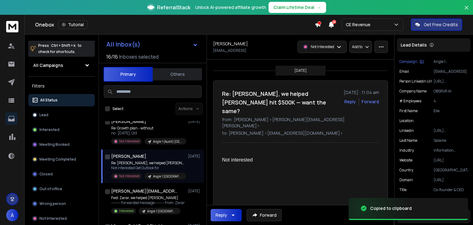
click at [438, 192] on p "Co-founder & CEO" at bounding box center [451, 189] width 35 height 5
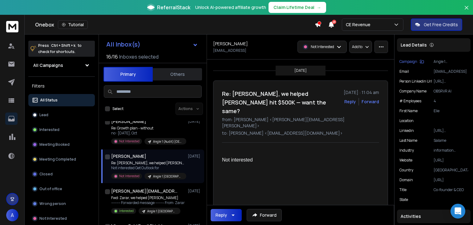
click at [442, 88] on div "Campaign Angle 1 UAE Email elie.salame@obsrvr.ai Person Linkedin Url http://www…" at bounding box center [434, 131] width 74 height 158
click at [439, 92] on p "OBSRVR AI" at bounding box center [451, 91] width 35 height 5
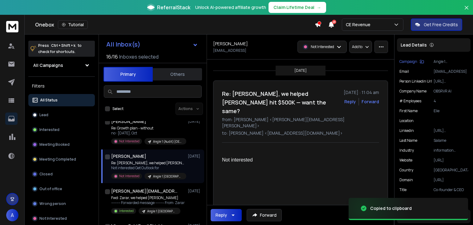
click at [441, 73] on p "elie.salame@obsrvr.ai" at bounding box center [451, 71] width 35 height 5
click at [436, 161] on p "https://obsrvr.ai" at bounding box center [451, 160] width 35 height 5
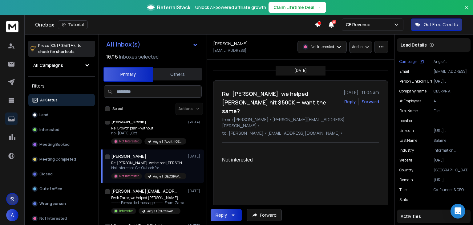
click at [446, 81] on p "http://www.linkedin.com/in/elie-salame" at bounding box center [451, 81] width 35 height 5
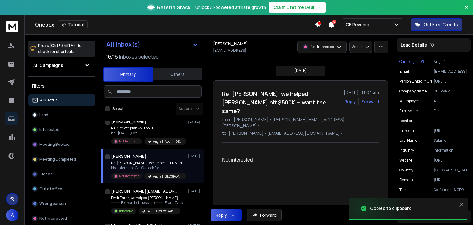
click at [182, 131] on p "no ᐧ On Wed, Oct" at bounding box center [148, 133] width 74 height 5
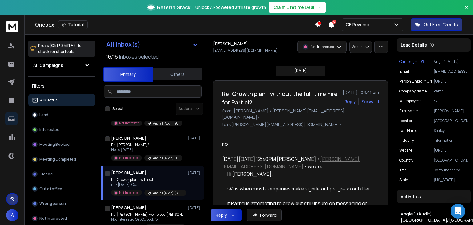
scroll to position [123, 0]
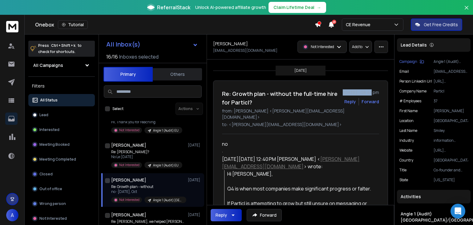
drag, startPoint x: 326, startPoint y: 91, endPoint x: 357, endPoint y: 88, distance: 30.4
click at [357, 88] on div "Re: Growth plan - without the full-time hire for Particl? 8 October 2025 : 08:4…" at bounding box center [300, 228] width 175 height 296
click at [436, 61] on p "Angle 1 (Audit) USA/CA" at bounding box center [451, 61] width 35 height 5
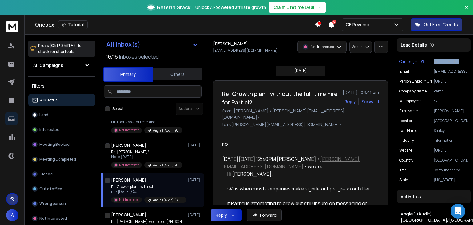
click at [436, 61] on p "Angle 1 (Audit) USA/CA" at bounding box center [451, 61] width 35 height 5
click at [439, 129] on p "Smiley" at bounding box center [451, 130] width 35 height 5
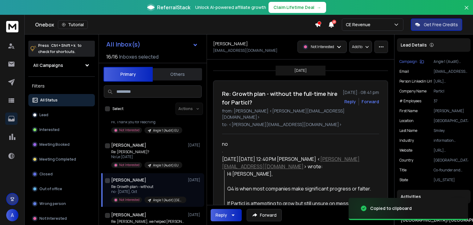
click at [438, 171] on p "Co-founder and COO" at bounding box center [451, 170] width 35 height 5
click at [436, 94] on div "Campaign Angle 1 (Audit) USA/CA Email smiley@particl.com Person Linkedin Url ht…" at bounding box center [434, 121] width 74 height 138
click at [437, 91] on p "Particl" at bounding box center [451, 91] width 35 height 5
click at [444, 72] on p "smiley@particl.com" at bounding box center [451, 71] width 35 height 5
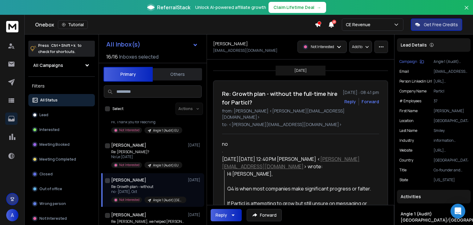
click at [434, 150] on p "https://particl.com" at bounding box center [451, 150] width 35 height 5
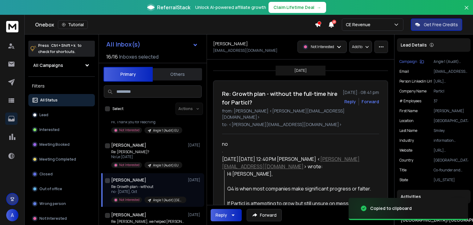
click at [436, 81] on p "http://www.linkedin.com/in/dave-smiles-smiley-2164b5117" at bounding box center [451, 81] width 35 height 5
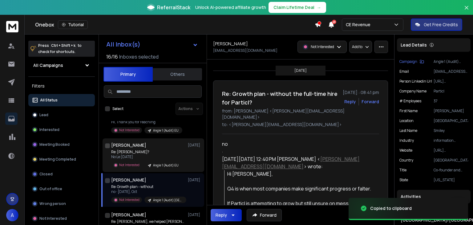
click at [125, 150] on p "Re: Marc?" at bounding box center [146, 151] width 71 height 5
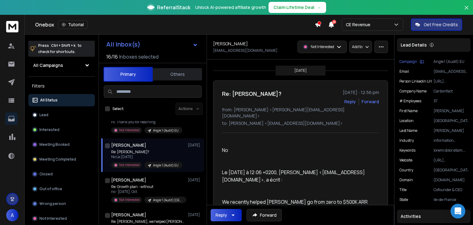
click at [440, 63] on p "Angle 1 (Audit) EU" at bounding box center [451, 61] width 35 height 5
click at [437, 130] on p "Laurent" at bounding box center [451, 130] width 35 height 5
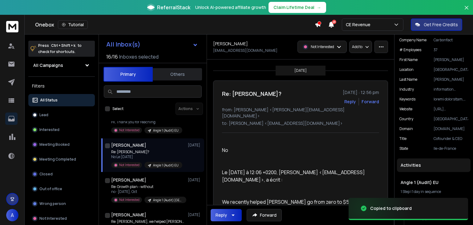
scroll to position [62, 0]
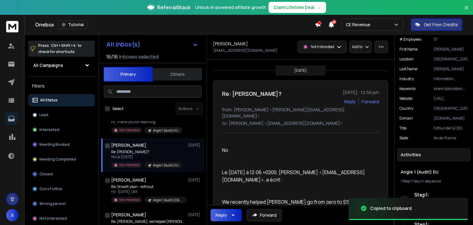
click at [453, 125] on div "Campaign Angle 1 (Audit) EU Email marc@carbonfact.com Person Linkedin Url http:…" at bounding box center [434, 69] width 74 height 158
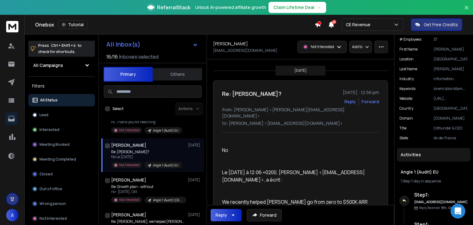
click at [452, 127] on p "Cofounder & CEO" at bounding box center [451, 128] width 35 height 5
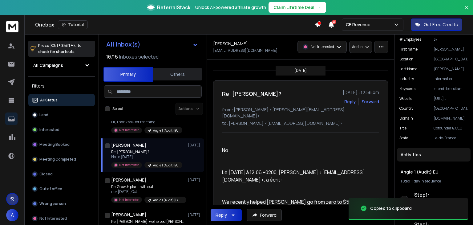
scroll to position [0, 0]
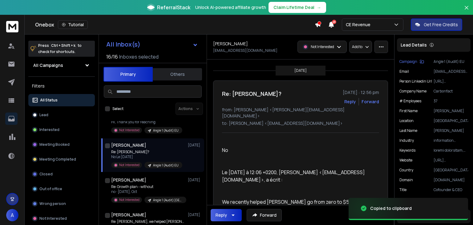
click at [437, 90] on p "Carbonfact" at bounding box center [451, 91] width 35 height 5
click at [431, 71] on div "Email marc@carbonfact.com" at bounding box center [434, 71] width 69 height 5
click at [445, 72] on p "marc@carbonfact.com" at bounding box center [451, 71] width 35 height 5
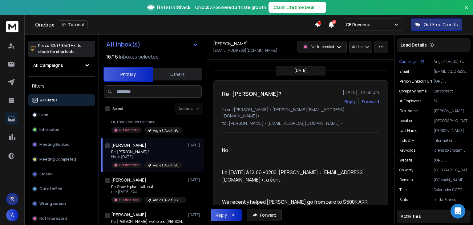
click at [445, 160] on p "https://carbonfact.com" at bounding box center [451, 160] width 35 height 5
click at [455, 81] on p "http://www.linkedin.com/in/mrclrnt" at bounding box center [451, 81] width 35 height 5
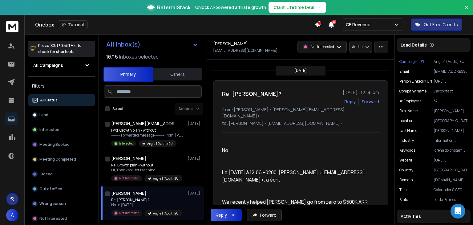
scroll to position [62, 0]
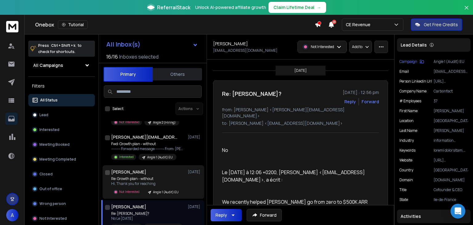
click at [133, 180] on p "Re: Growth plan - without" at bounding box center [146, 178] width 71 height 5
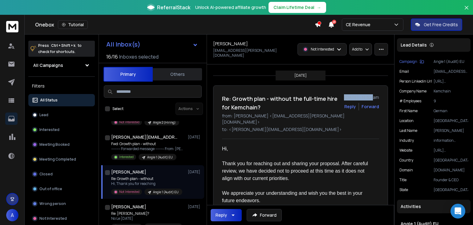
drag, startPoint x: 325, startPoint y: 92, endPoint x: 358, endPoint y: 90, distance: 33.6
click at [358, 94] on div "Re: Growth plan - without the full-time hire for Kemchain? 10 October 2025 : 11…" at bounding box center [300, 102] width 157 height 17
click at [451, 60] on p "Angle 1 (Audit) EU" at bounding box center [451, 61] width 35 height 5
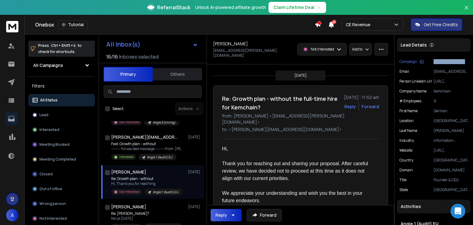
click at [451, 60] on p "Angle 1 (Audit) EU" at bounding box center [451, 61] width 35 height 5
click at [439, 131] on p "Castillo" at bounding box center [451, 130] width 35 height 5
click at [446, 180] on p "Founder & CEO" at bounding box center [451, 180] width 35 height 5
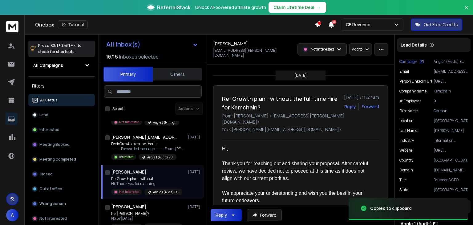
click at [436, 90] on p "Kemchain" at bounding box center [451, 91] width 35 height 5
click at [443, 71] on p "german.castillo@kemchain.com" at bounding box center [451, 71] width 35 height 5
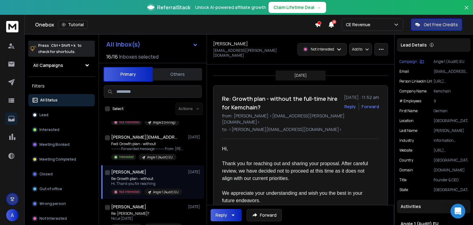
click at [438, 152] on p "https://kemchain.com" at bounding box center [451, 150] width 35 height 5
click at [449, 81] on p "http://www.linkedin.com/in/germancastillo" at bounding box center [451, 81] width 35 height 5
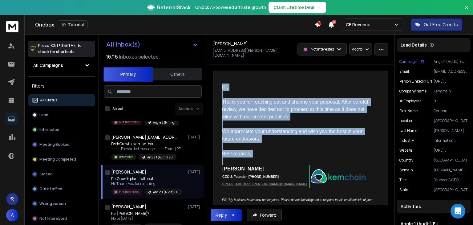
drag, startPoint x: 223, startPoint y: 74, endPoint x: 267, endPoint y: 151, distance: 89.1
click at [267, 151] on div "Hi, Thank you for reaching out and sharing your proposal. After careful review,…" at bounding box center [298, 206] width 152 height 245
click at [315, 143] on div "Hi, Thank you for reaching out and sharing your proposal. After careful review,…" at bounding box center [298, 121] width 152 height 74
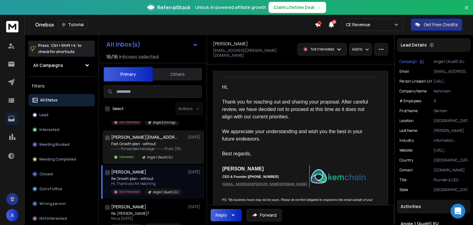
click at [155, 143] on p "Fwd: Growth plan - without" at bounding box center [148, 143] width 74 height 5
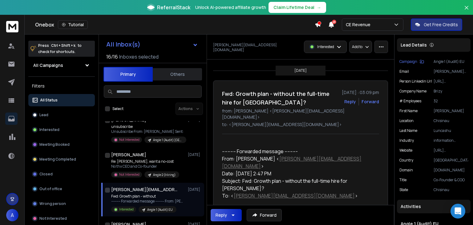
scroll to position [0, 0]
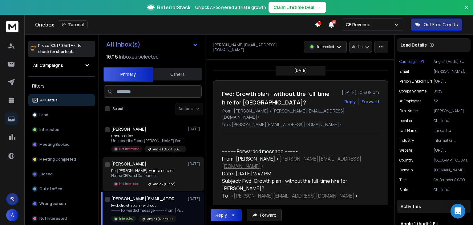
click at [146, 169] on p "Re: Pierre-Louis, want a no-cost" at bounding box center [145, 170] width 68 height 5
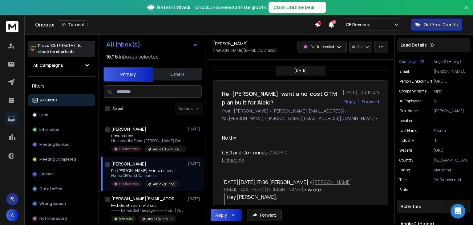
click at [442, 63] on p "Angle 2 (Hiring)" at bounding box center [451, 61] width 35 height 5
click at [444, 111] on p "Pierre-Louis" at bounding box center [451, 111] width 35 height 5
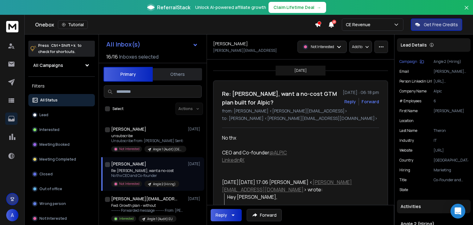
click at [447, 61] on p "Angle 2 (Hiring)" at bounding box center [451, 61] width 35 height 5
click at [443, 180] on p "Co-Founder and CEO" at bounding box center [451, 180] width 35 height 5
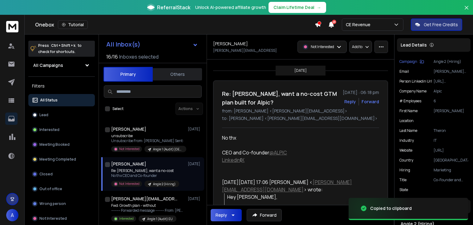
click at [437, 92] on p "Alpic" at bounding box center [451, 91] width 35 height 5
click at [439, 72] on p "pierre-louis@alpic.ai" at bounding box center [451, 71] width 35 height 5
click at [436, 153] on p "https://alpic.ai" at bounding box center [451, 150] width 35 height 5
click at [439, 80] on p "http://www.linkedin.com/in/theronpl" at bounding box center [451, 81] width 35 height 5
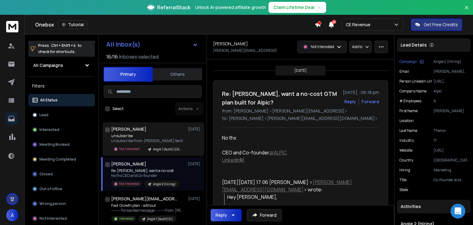
click at [151, 133] on p "unsubscribe" at bounding box center [148, 135] width 74 height 5
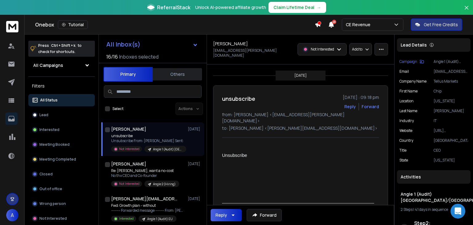
click at [449, 59] on p "Angle 1 (Audit) USA/CA" at bounding box center [451, 61] width 35 height 5
click at [438, 92] on p "Chip" at bounding box center [451, 91] width 35 height 5
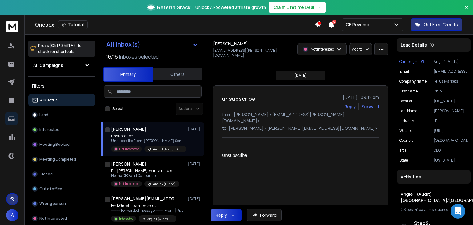
click at [440, 80] on p "Tellus Markets" at bounding box center [451, 81] width 35 height 5
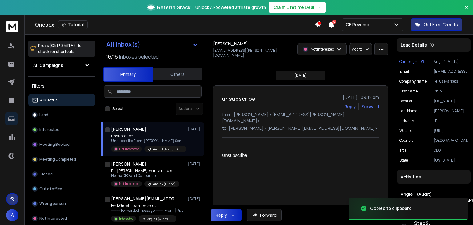
click at [440, 71] on p "chip.horton@tellusmarkets.com" at bounding box center [451, 71] width 35 height 5
click at [445, 129] on p "https://tellusmarkets.com" at bounding box center [451, 130] width 35 height 5
